Goal: Communication & Community: Answer question/provide support

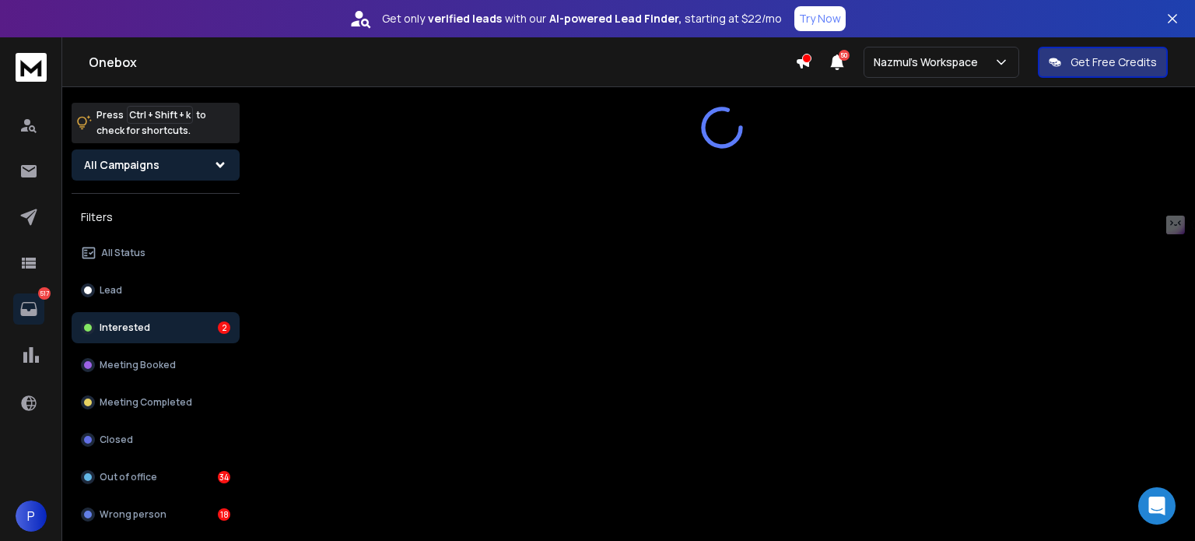
click at [223, 164] on button "All Campaigns" at bounding box center [156, 164] width 168 height 31
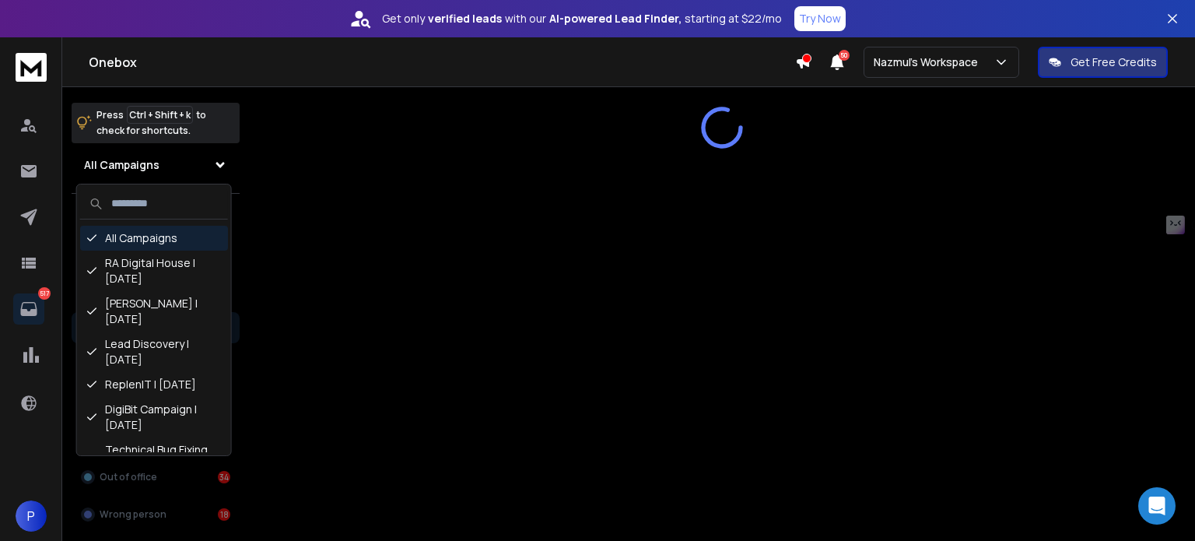
click at [131, 237] on div "All Campaigns" at bounding box center [154, 238] width 148 height 25
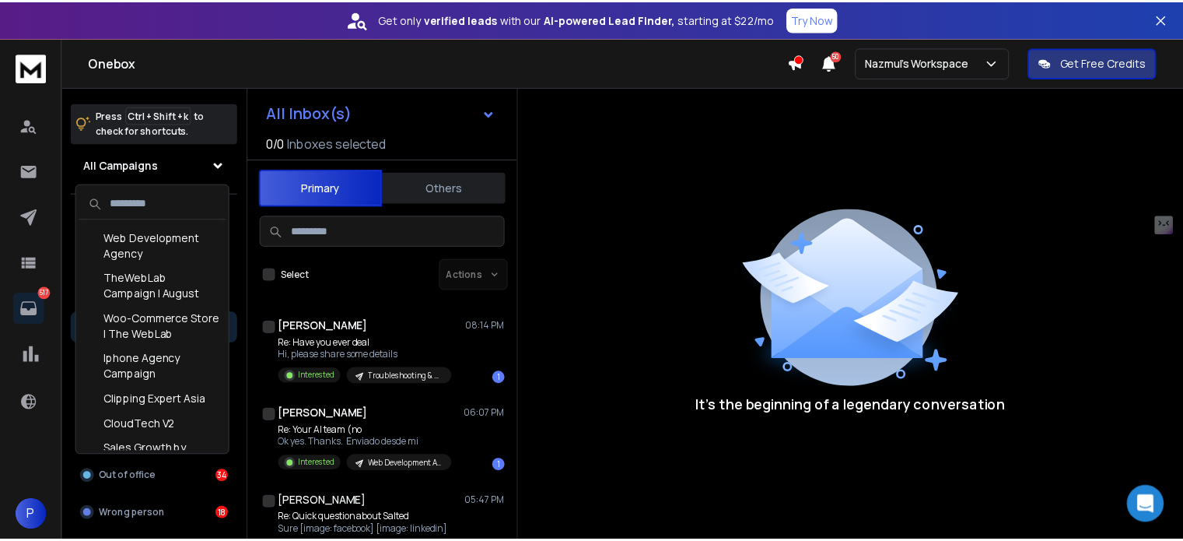
scroll to position [700, 0]
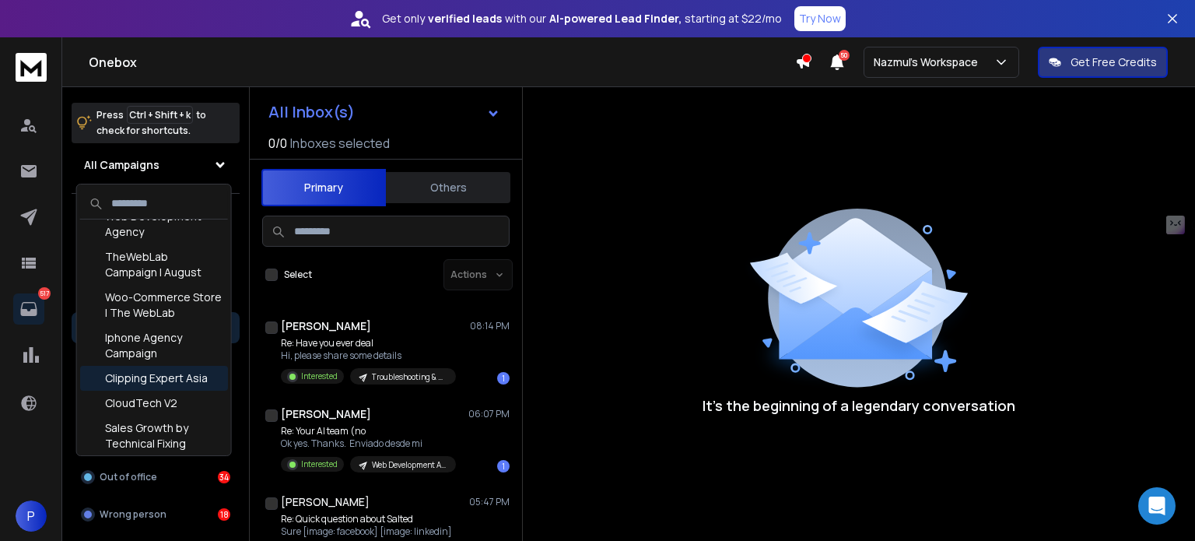
click at [162, 382] on div "Clipping Expert Asia" at bounding box center [154, 378] width 148 height 25
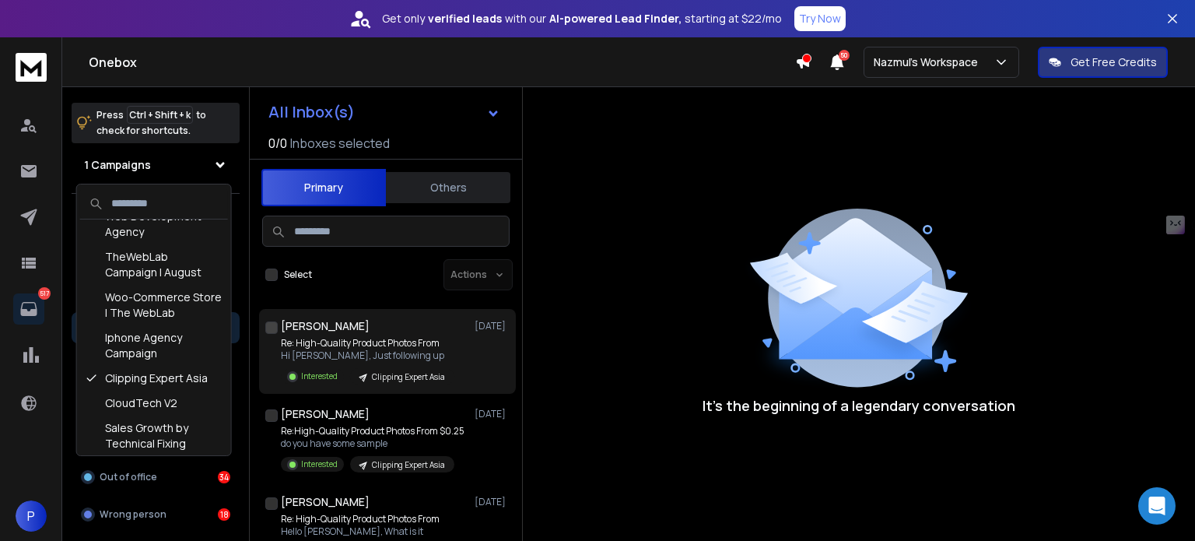
click at [376, 337] on p "Re: High-Quality Product Photos From" at bounding box center [367, 343] width 173 height 12
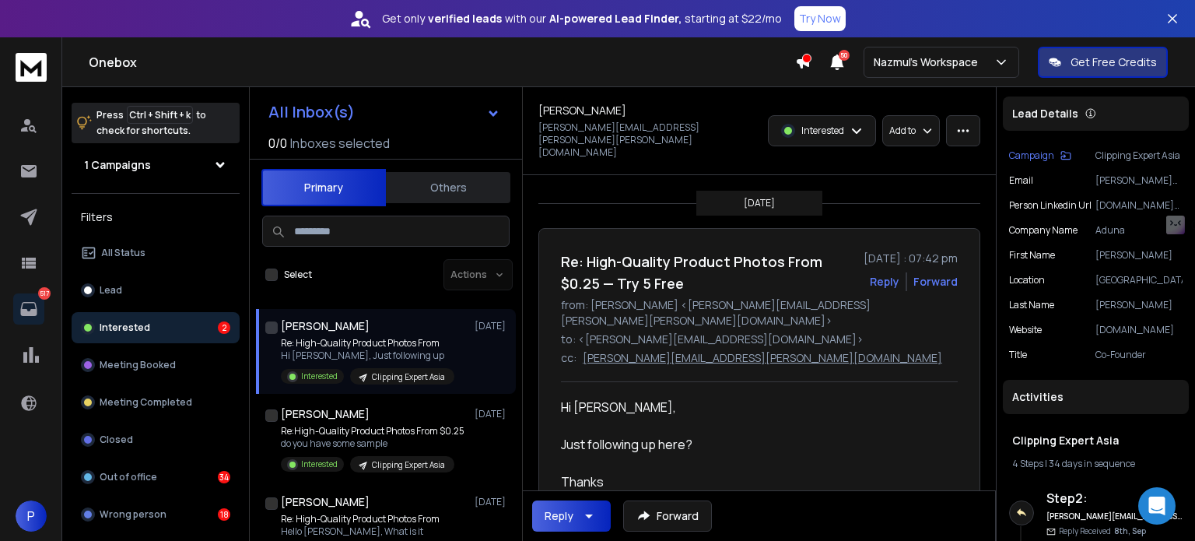
click at [591, 519] on icon "button" at bounding box center [588, 515] width 19 height 19
click at [569, 479] on p "Reply All" at bounding box center [579, 477] width 43 height 16
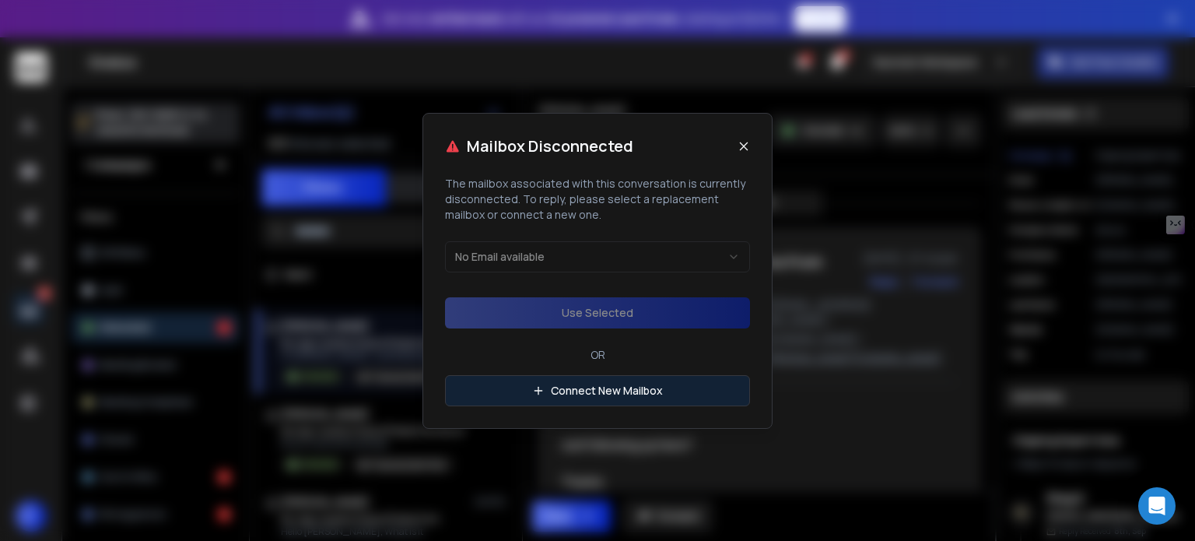
click at [618, 393] on button "Connect New Mailbox" at bounding box center [597, 390] width 305 height 31
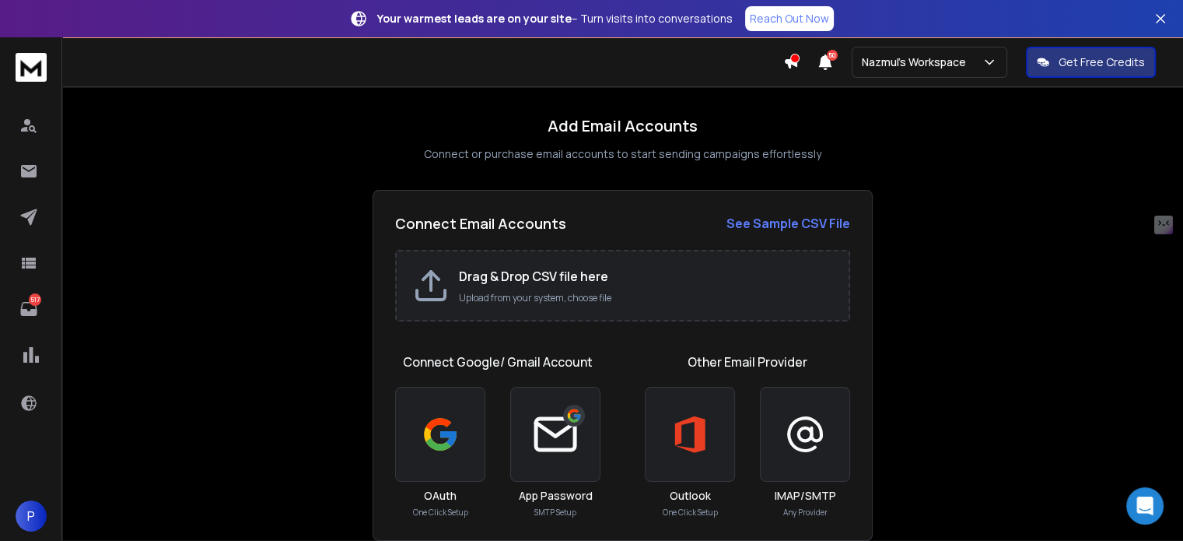
click at [452, 451] on icon at bounding box center [440, 434] width 39 height 47
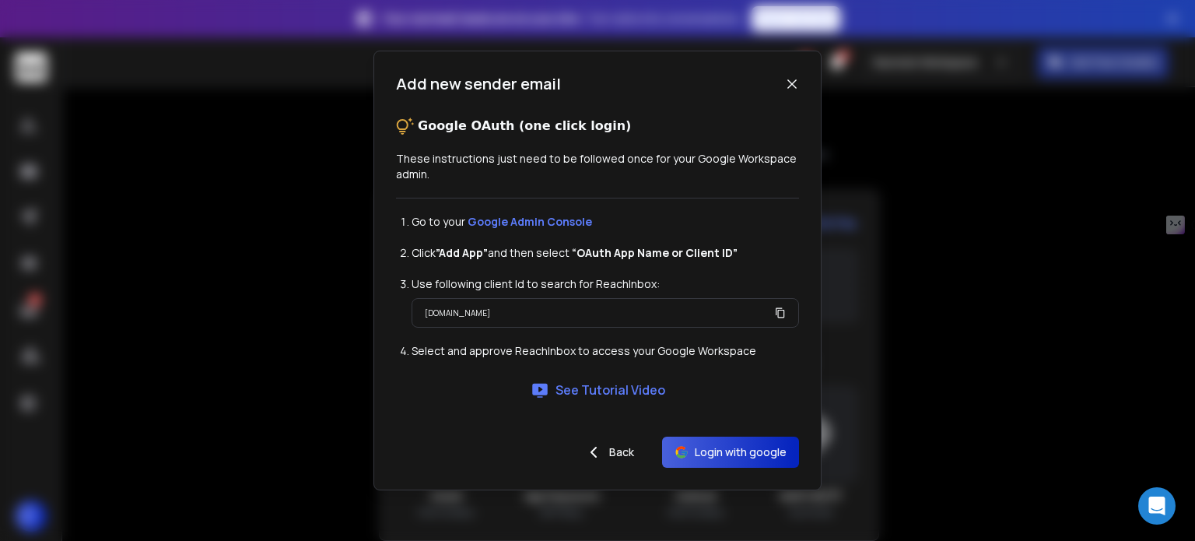
click at [731, 450] on button "Login with google" at bounding box center [730, 451] width 137 height 31
click at [606, 386] on link "See Tutorial Video" at bounding box center [597, 389] width 135 height 19
click at [790, 81] on icon at bounding box center [792, 84] width 14 height 14
